Goal: Task Accomplishment & Management: Manage account settings

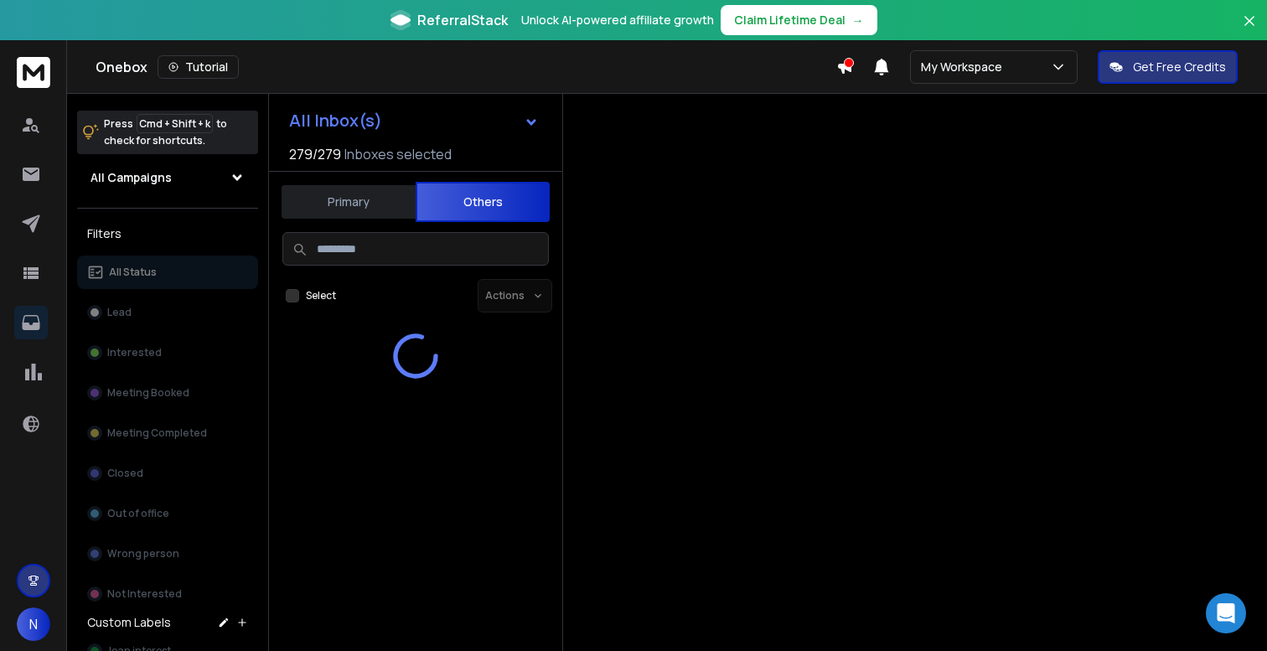
click at [360, 203] on button "Primary" at bounding box center [349, 201] width 134 height 37
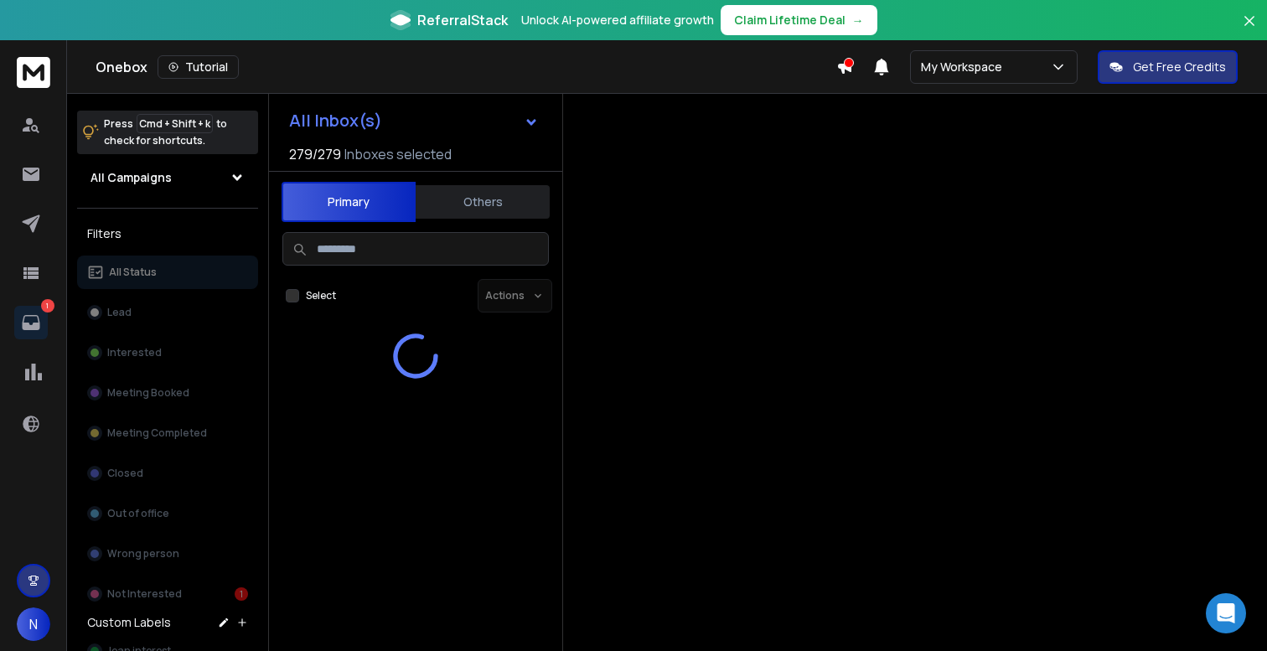
click at [360, 203] on button "Primary" at bounding box center [349, 202] width 134 height 40
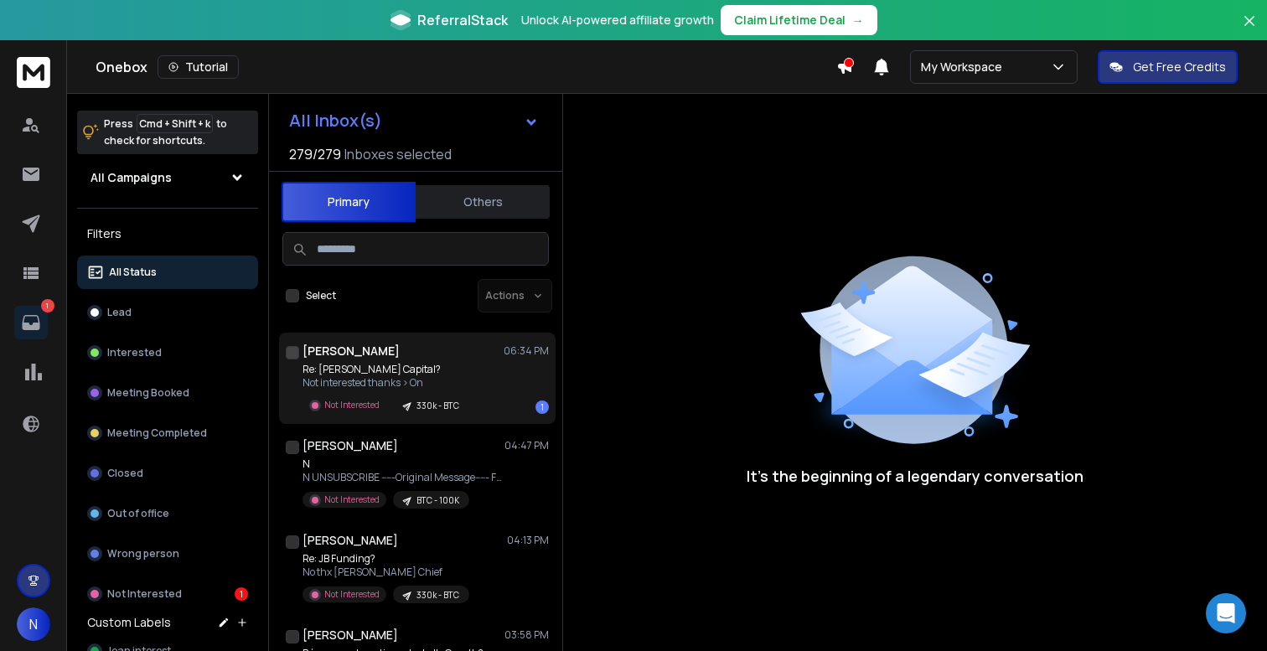
click at [514, 388] on div "Re: [PERSON_NAME] Capital? Not interested thanks > On Not Interested 330k - BTC…" at bounding box center [425, 388] width 246 height 51
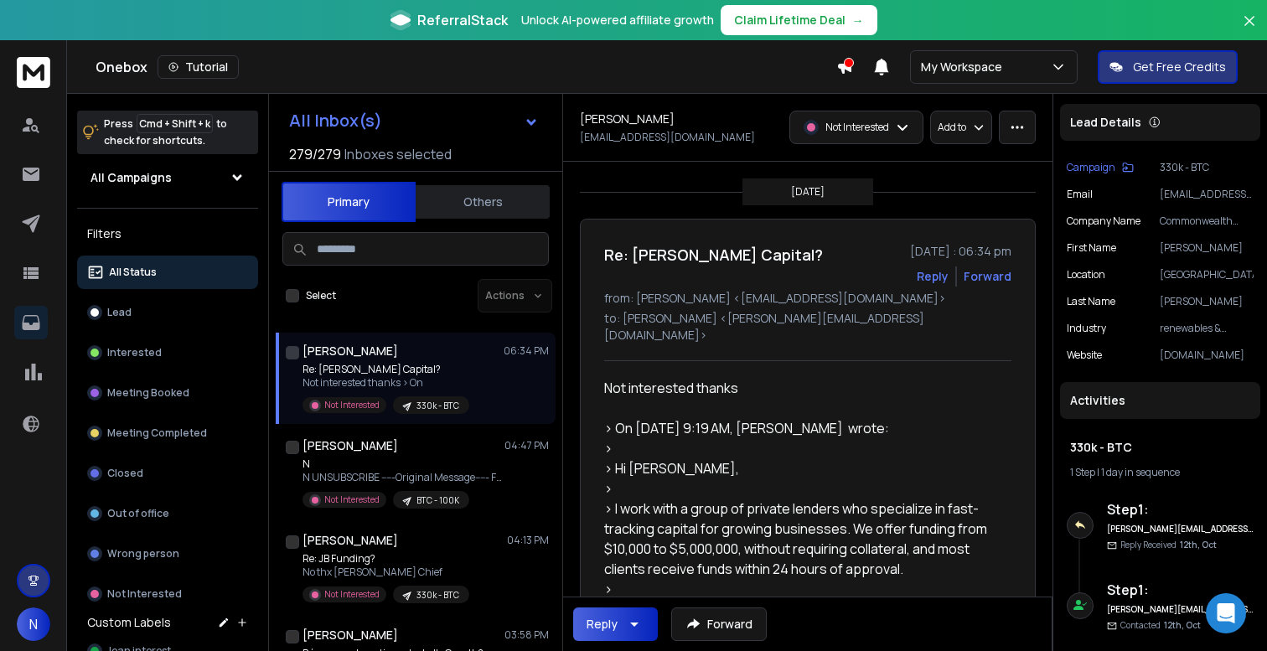
click at [477, 182] on div "All Inbox(s) 279 / 279 Inboxes selected Primary Others Select Actions [PERSON_N…" at bounding box center [415, 419] width 293 height 651
click at [469, 191] on button "Others" at bounding box center [483, 201] width 134 height 37
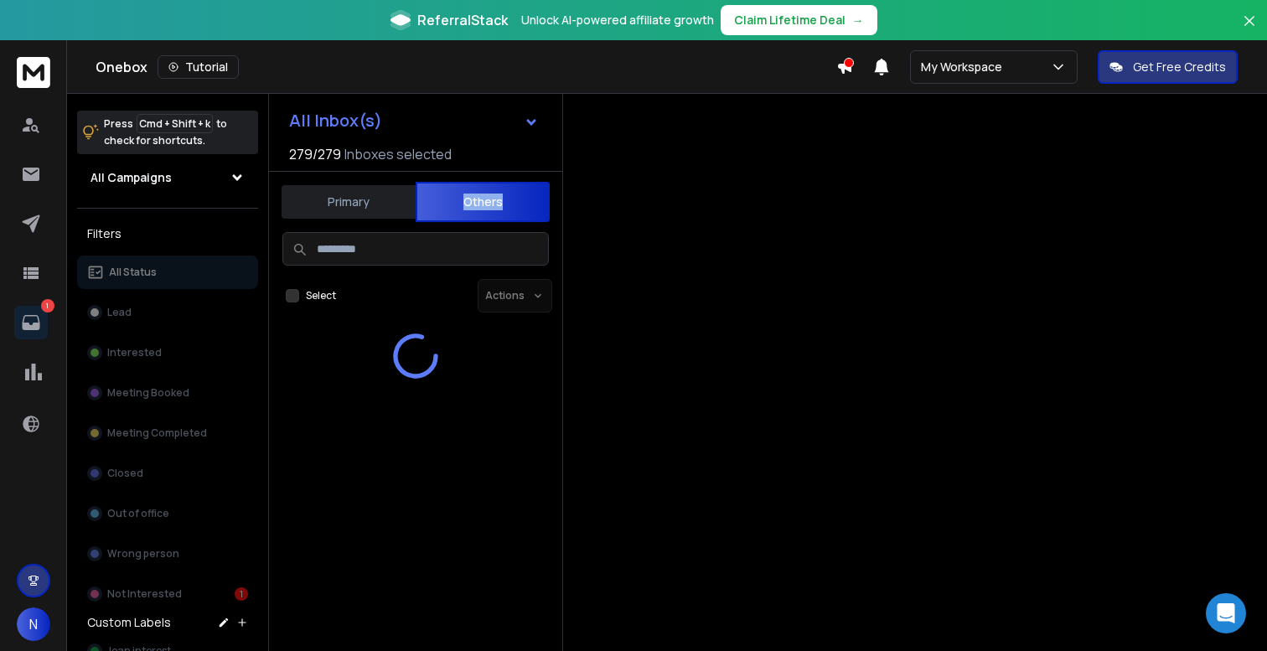
click at [468, 192] on button "Others" at bounding box center [483, 202] width 134 height 40
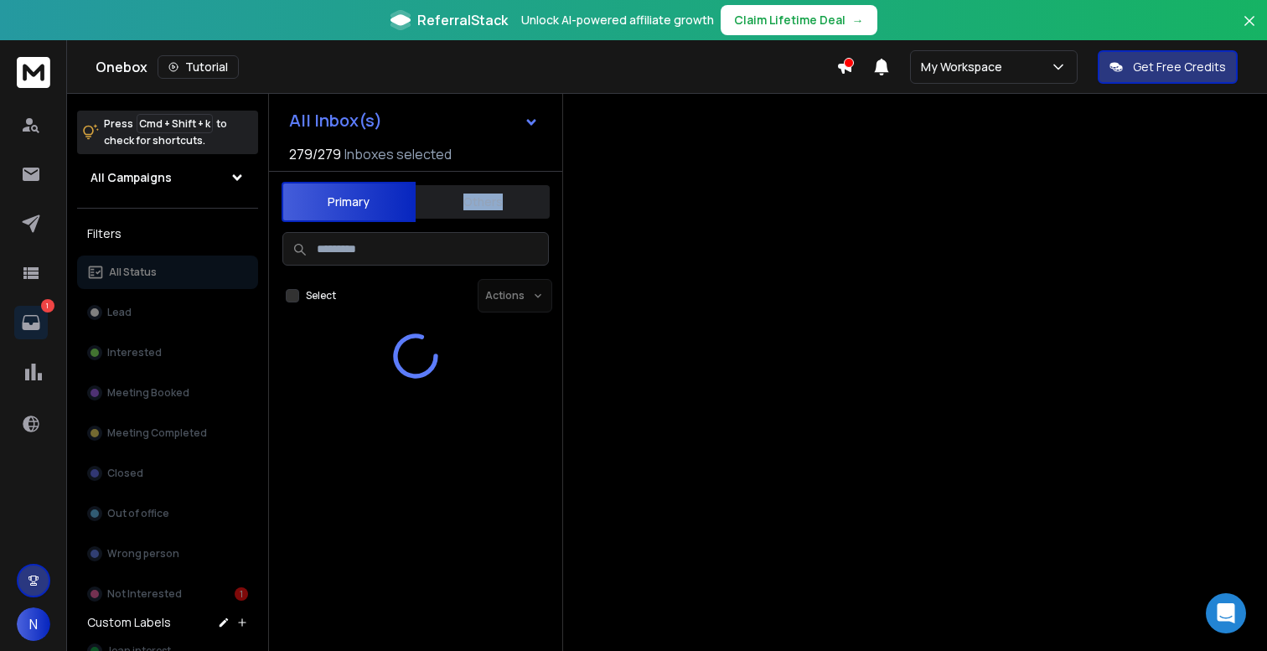
click at [384, 196] on button "Primary" at bounding box center [349, 202] width 134 height 40
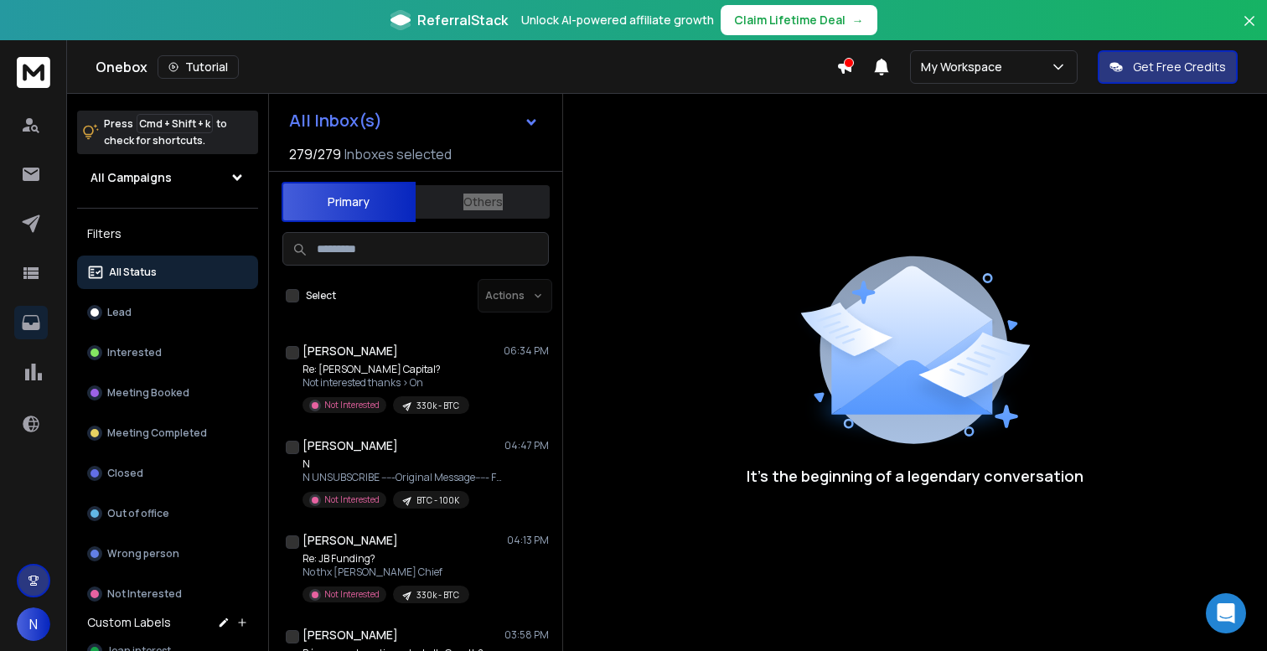
click at [499, 205] on button "Others" at bounding box center [483, 201] width 134 height 37
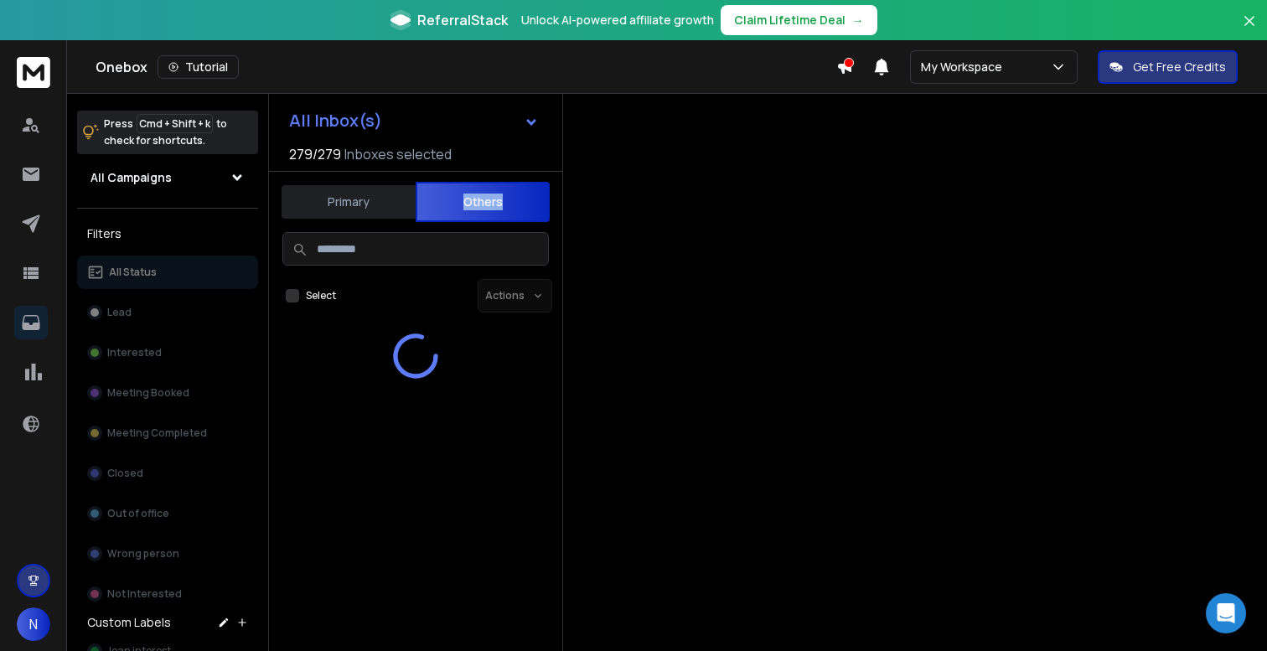
click at [402, 203] on div "Primary Others" at bounding box center [416, 202] width 268 height 34
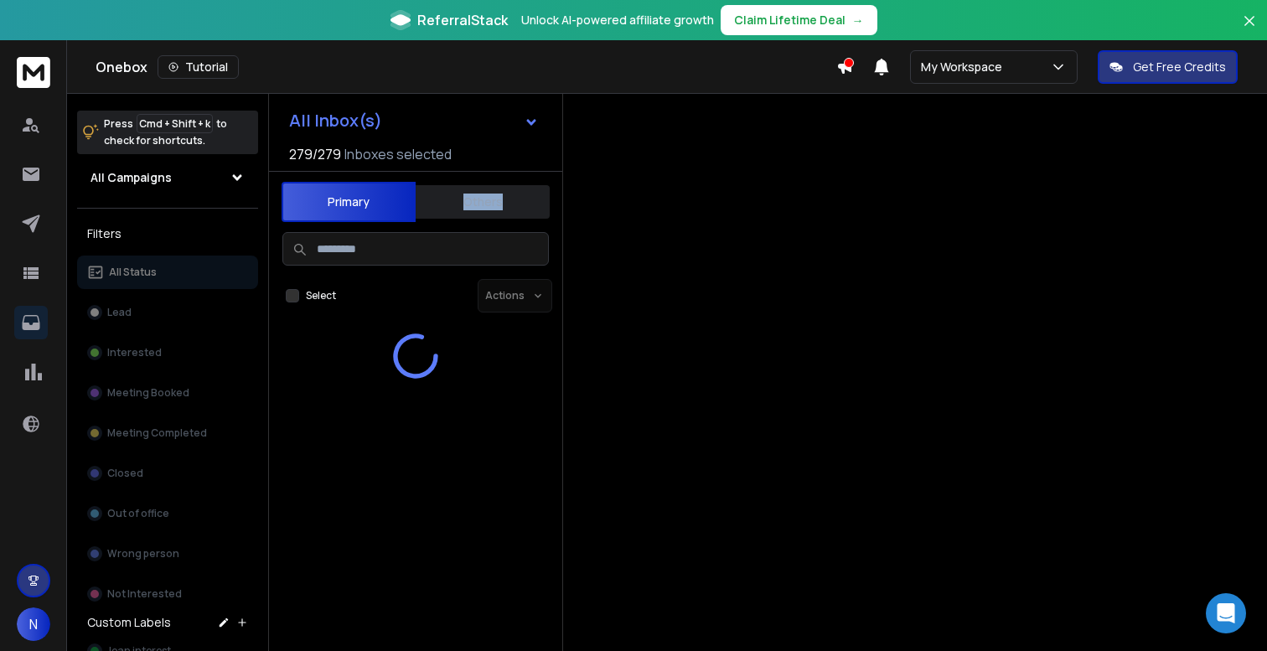
drag, startPoint x: 401, startPoint y: 202, endPoint x: 388, endPoint y: 201, distance: 13.4
click at [401, 202] on button "Primary" at bounding box center [349, 202] width 134 height 40
click at [388, 201] on button "Primary" at bounding box center [349, 202] width 134 height 40
